Goal: Task Accomplishment & Management: Manage account settings

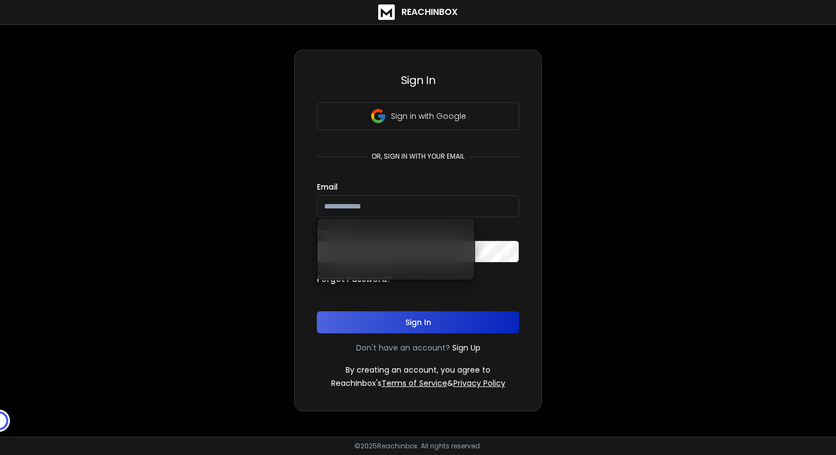
click at [500, 74] on button "Enable" at bounding box center [514, 71] width 58 height 28
click at [407, 202] on input "email" at bounding box center [418, 206] width 202 height 22
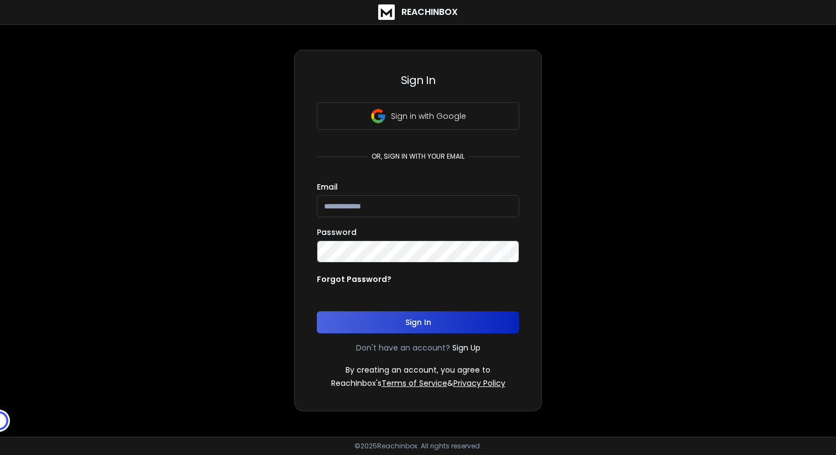
type input "**********"
click at [429, 317] on button "Sign In" at bounding box center [418, 322] width 202 height 22
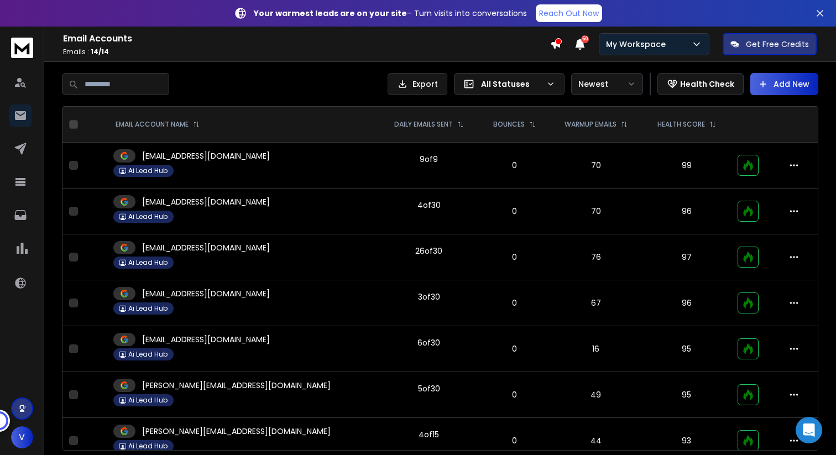
click at [634, 51] on button "My Workspace" at bounding box center [653, 44] width 111 height 22
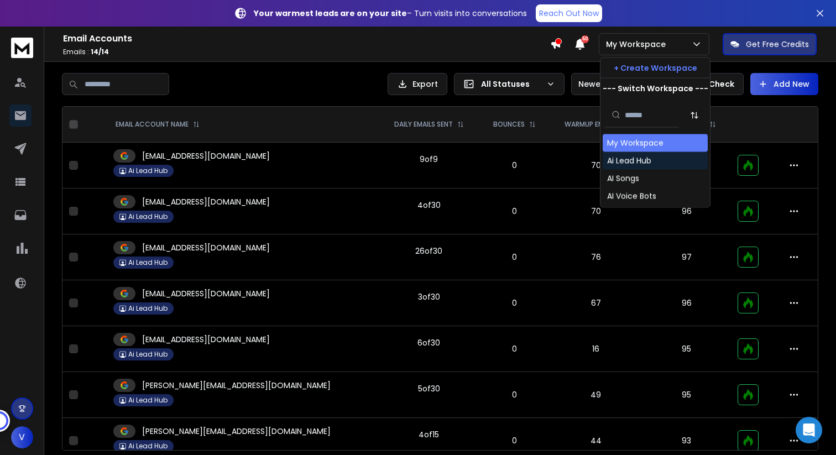
click at [637, 165] on div "Ai Lead Hub" at bounding box center [629, 160] width 44 height 11
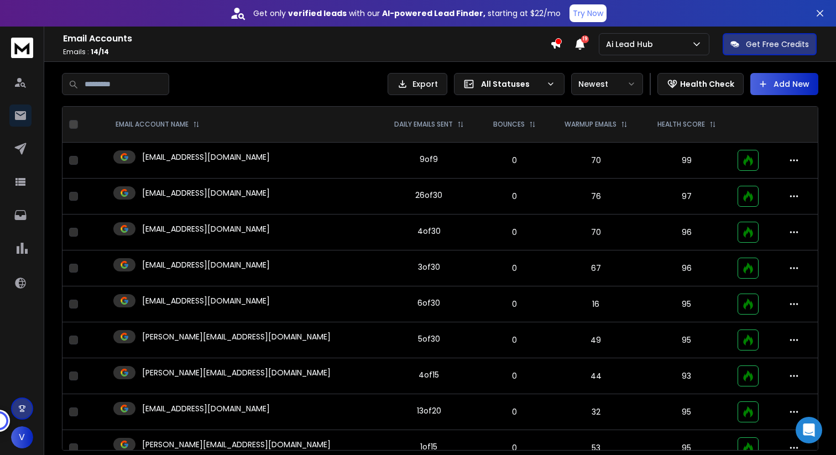
click at [487, 84] on p "All Statuses" at bounding box center [511, 83] width 61 height 11
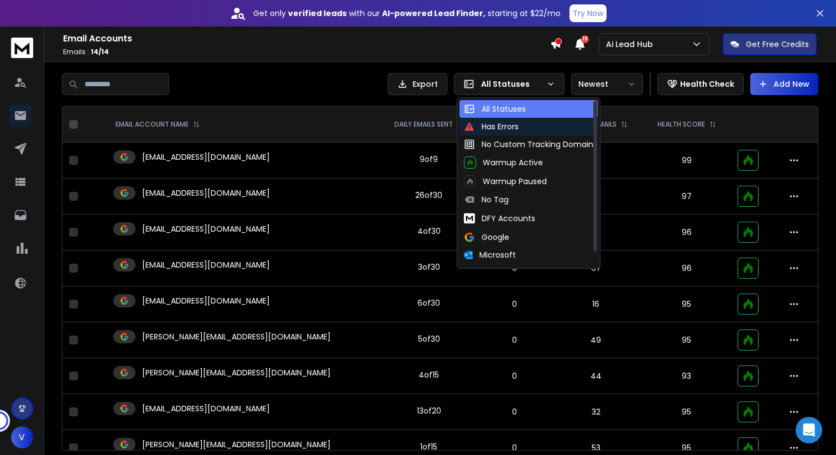
click at [479, 124] on div "Has Errors" at bounding box center [491, 126] width 55 height 11
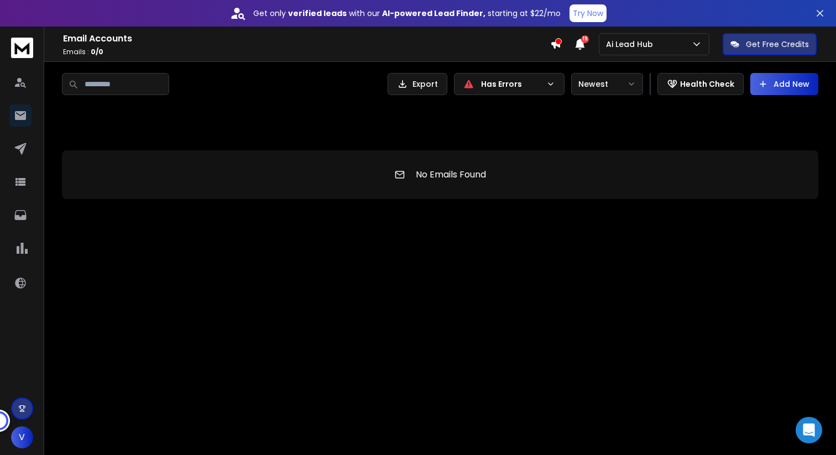
click at [487, 86] on p "Has Errors" at bounding box center [511, 83] width 61 height 11
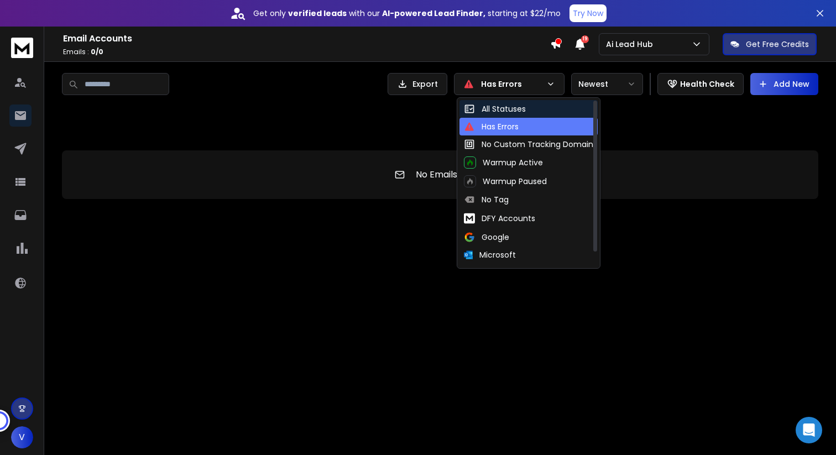
click at [489, 106] on div "All Statuses" at bounding box center [495, 108] width 62 height 11
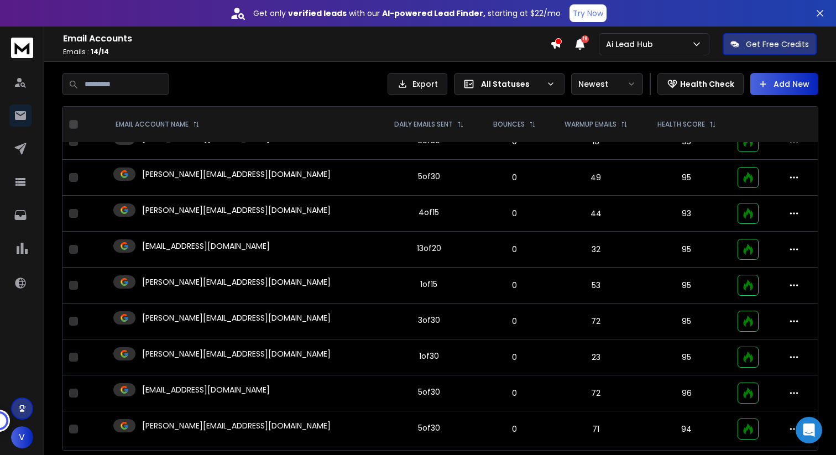
scroll to position [159, 0]
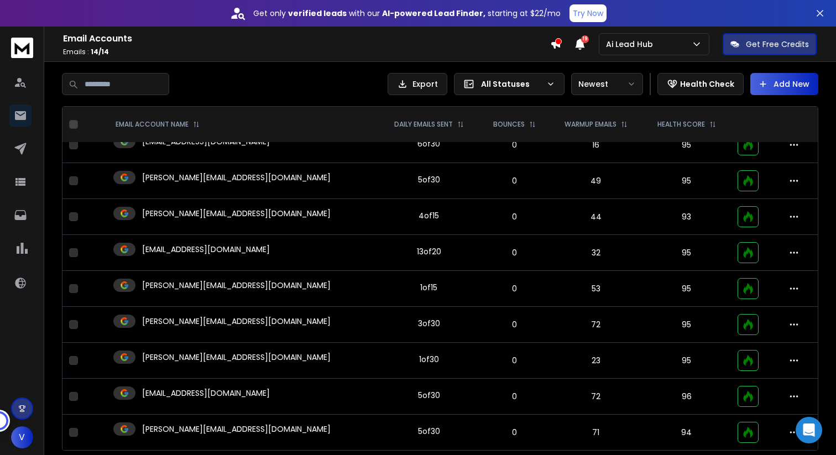
click at [742, 325] on icon at bounding box center [747, 324] width 11 height 11
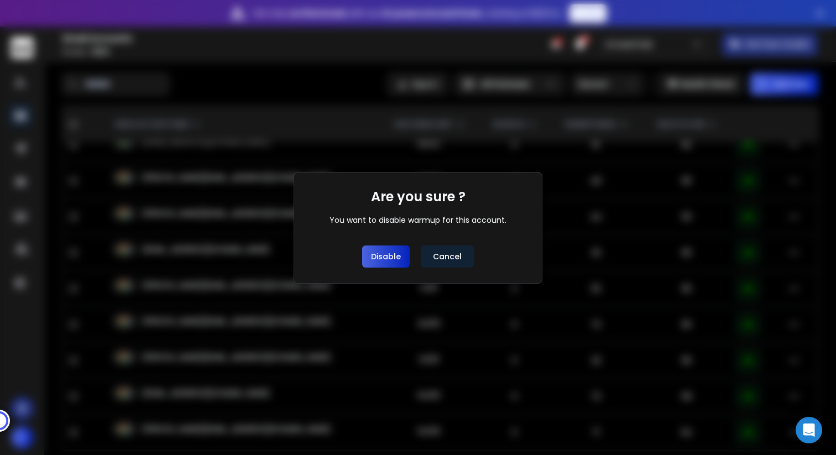
click at [379, 248] on button "Disable" at bounding box center [386, 256] width 48 height 22
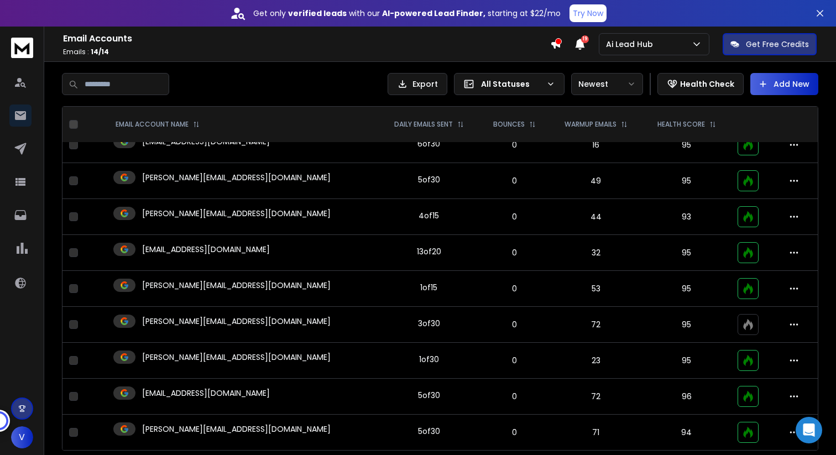
click at [742, 322] on div at bounding box center [747, 324] width 21 height 21
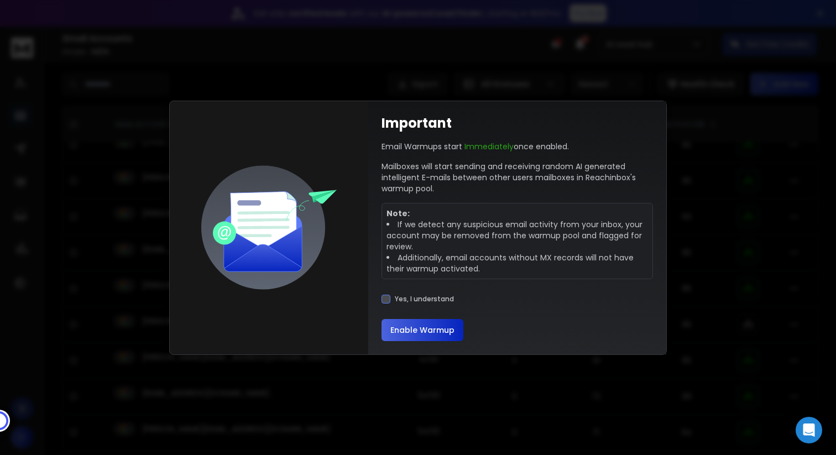
click at [385, 297] on button "Yes, I understand" at bounding box center [385, 299] width 9 height 9
click at [416, 338] on button "Enable Warmup" at bounding box center [422, 330] width 82 height 22
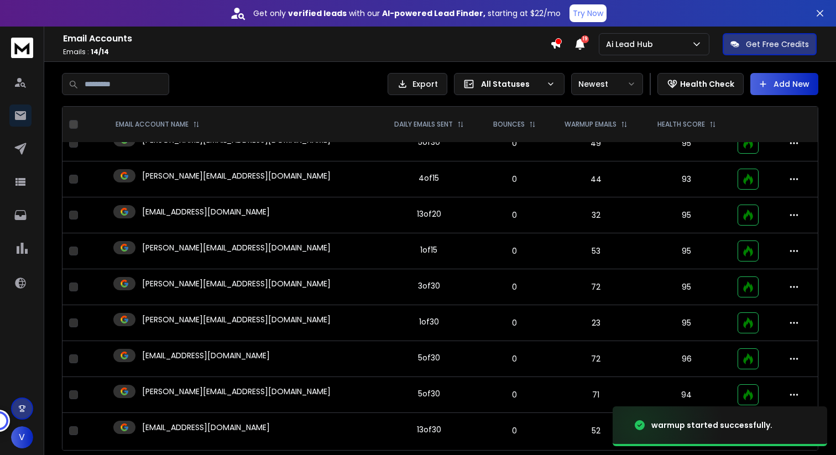
scroll to position [204, 0]
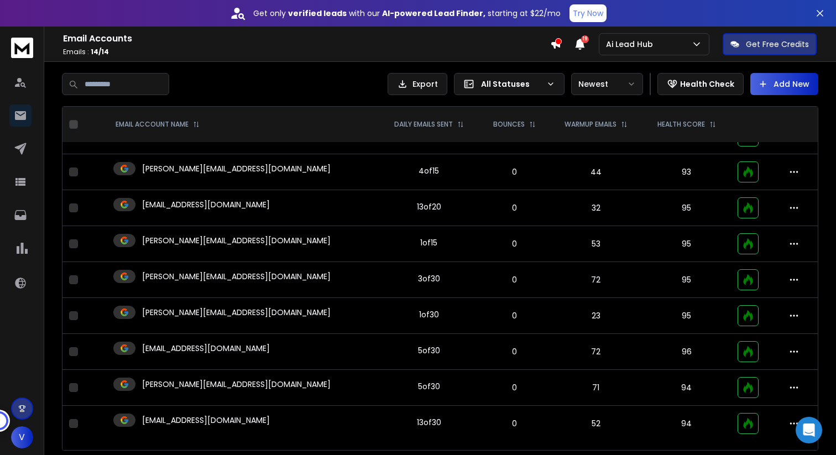
click at [789, 311] on icon at bounding box center [794, 316] width 10 height 10
click at [779, 306] on button at bounding box center [793, 315] width 34 height 19
